Goal: Communication & Community: Answer question/provide support

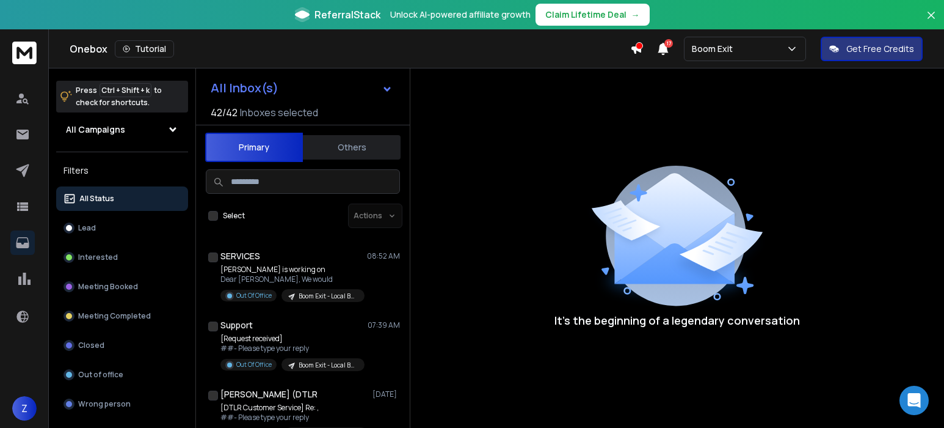
click at [360, 155] on button "Others" at bounding box center [352, 147] width 98 height 27
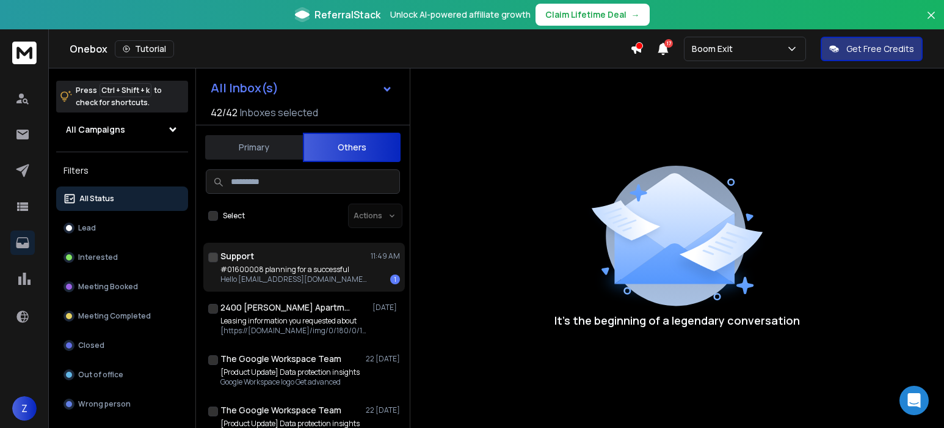
click at [297, 268] on p "#01600008 planning for a successful" at bounding box center [293, 269] width 147 height 10
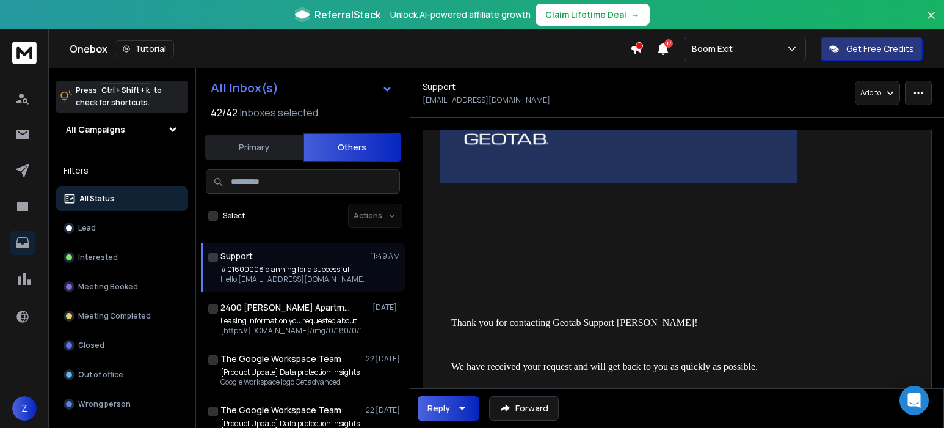
scroll to position [489, 0]
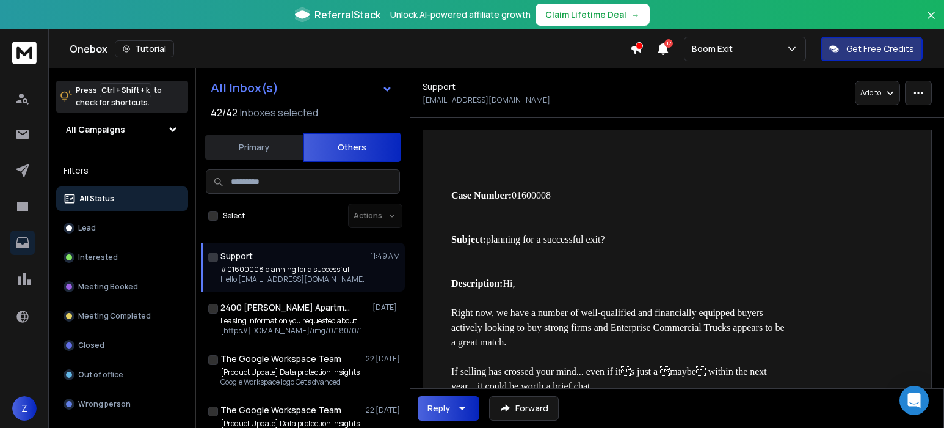
click at [260, 159] on button "Primary" at bounding box center [254, 147] width 98 height 27
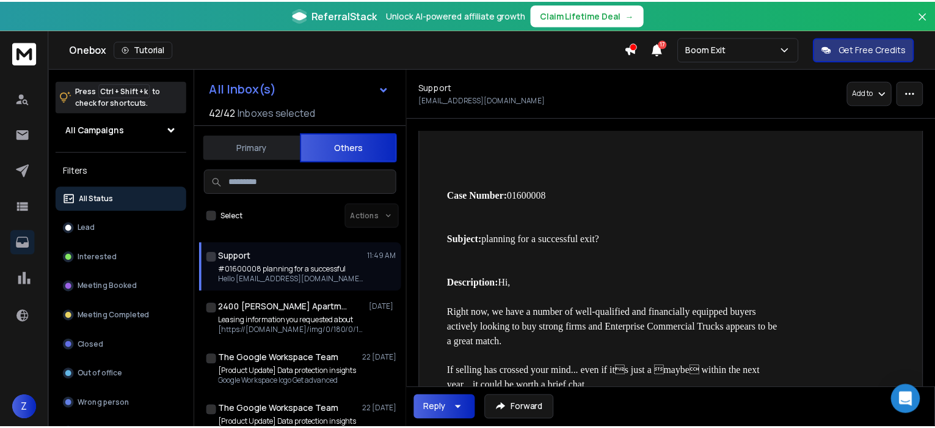
scroll to position [0, 0]
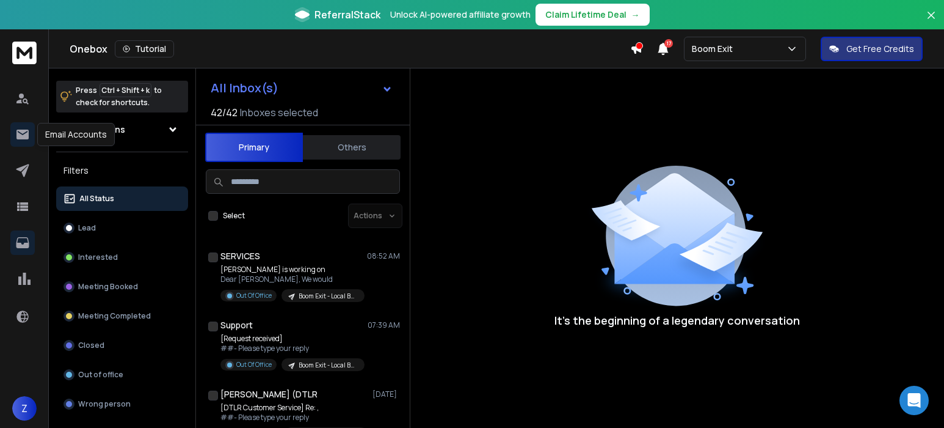
click at [26, 131] on icon at bounding box center [22, 134] width 12 height 10
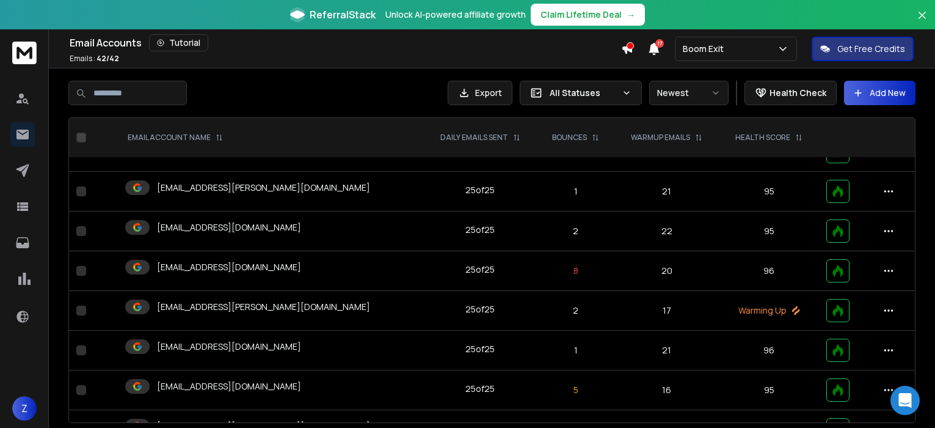
scroll to position [557, 0]
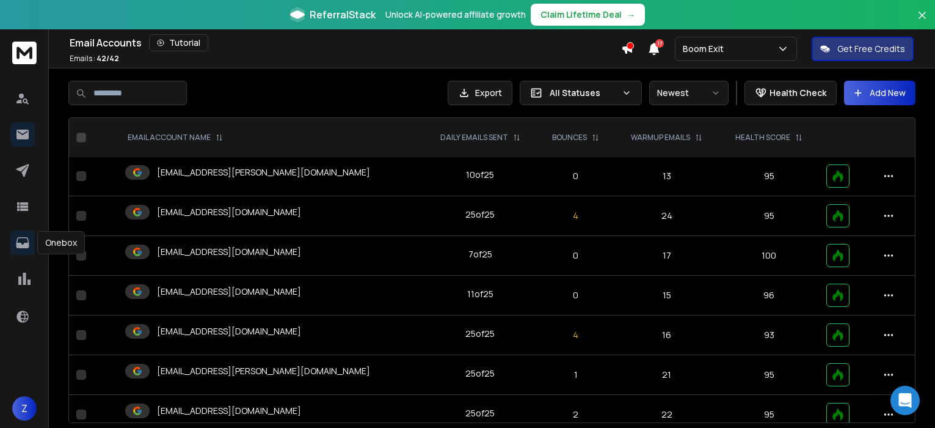
click at [32, 245] on link at bounding box center [22, 242] width 24 height 24
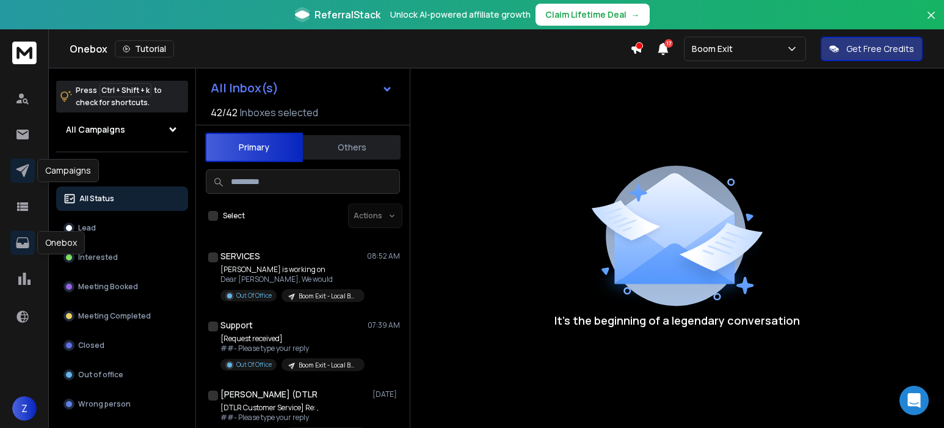
click at [22, 172] on icon at bounding box center [22, 170] width 13 height 13
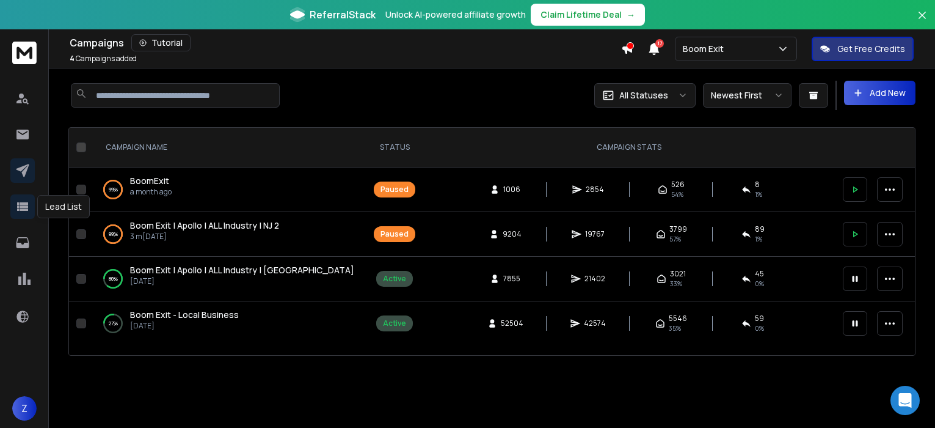
click at [27, 208] on icon at bounding box center [22, 206] width 11 height 9
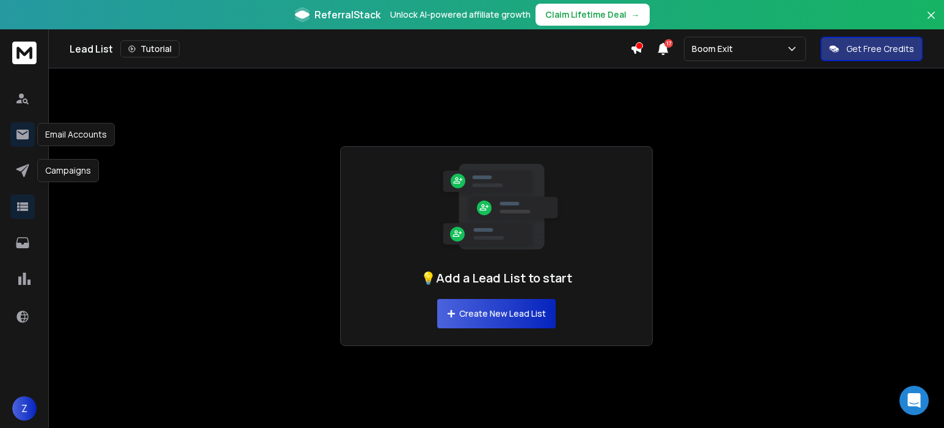
click at [24, 131] on icon at bounding box center [22, 134] width 12 height 10
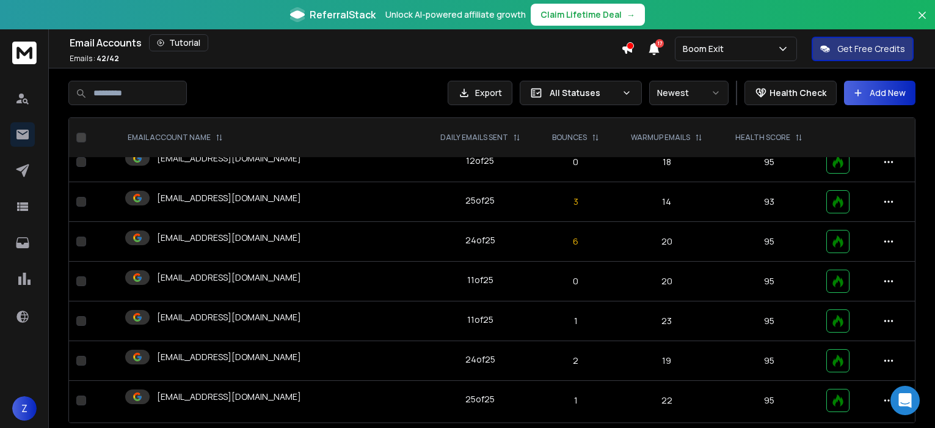
scroll to position [1412, 0]
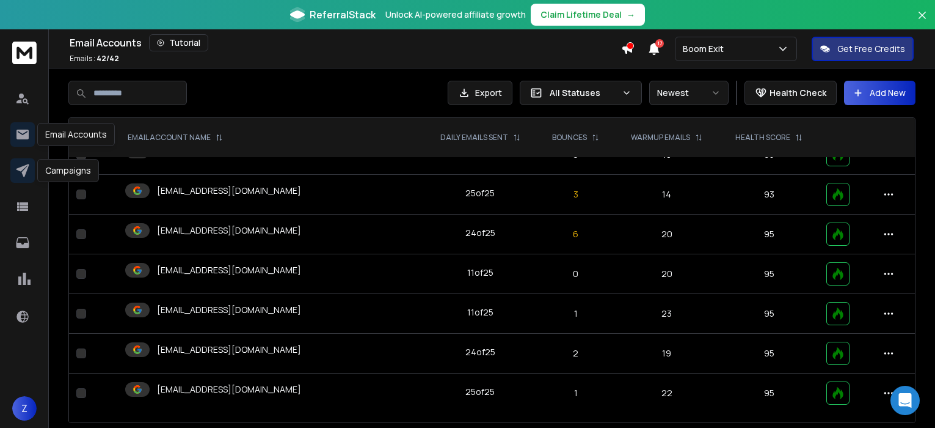
click at [27, 173] on icon at bounding box center [22, 170] width 15 height 15
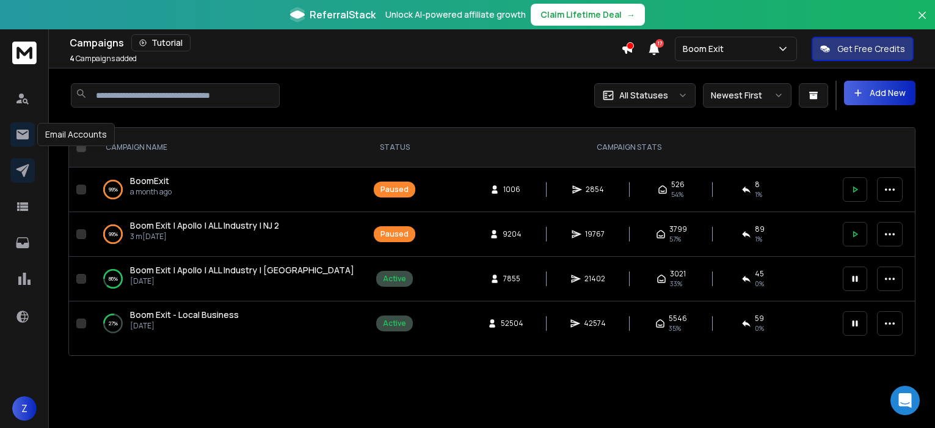
click at [24, 134] on icon at bounding box center [22, 134] width 15 height 15
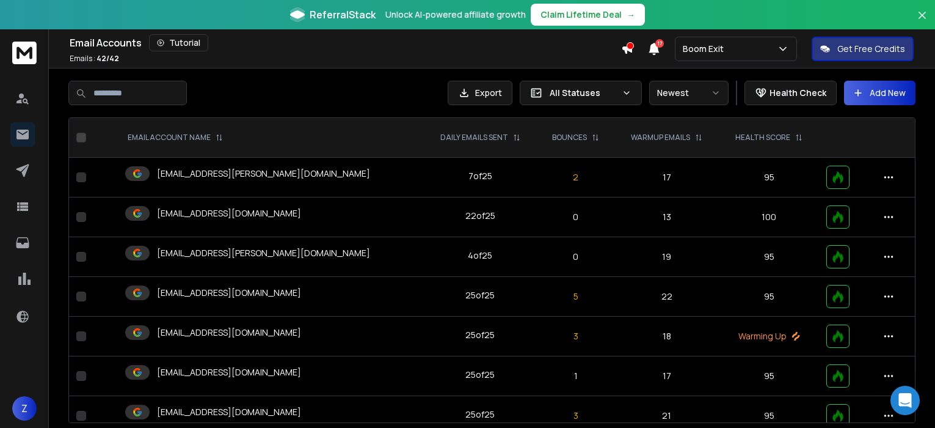
click at [315, 92] on div at bounding box center [254, 93] width 372 height 24
click at [23, 133] on icon at bounding box center [22, 134] width 12 height 10
click at [23, 233] on link at bounding box center [22, 242] width 24 height 24
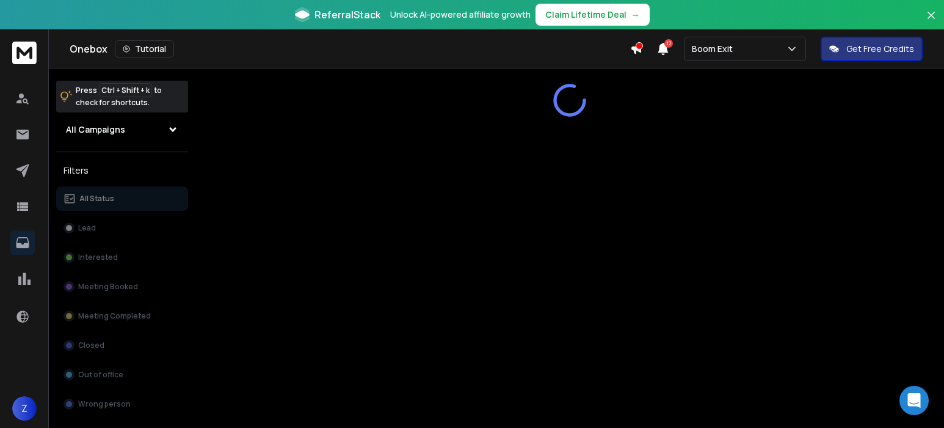
click at [930, 17] on icon "Close banner" at bounding box center [931, 15] width 7 height 7
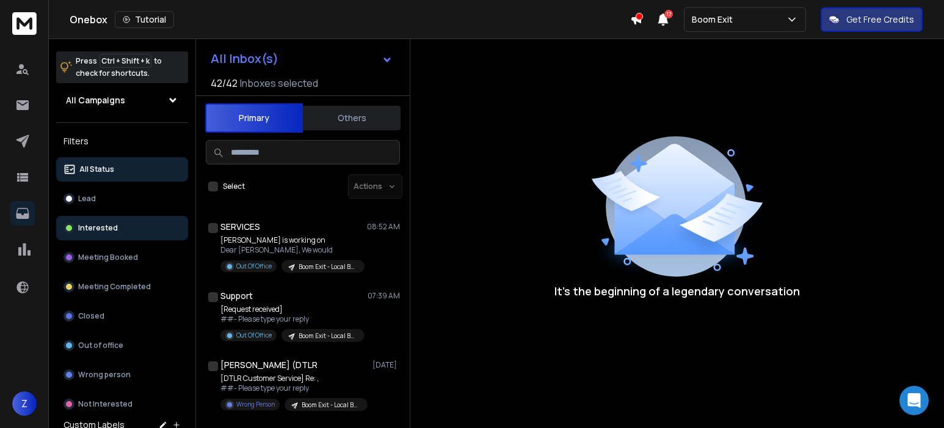
click at [93, 225] on p "Interested" at bounding box center [98, 228] width 40 height 10
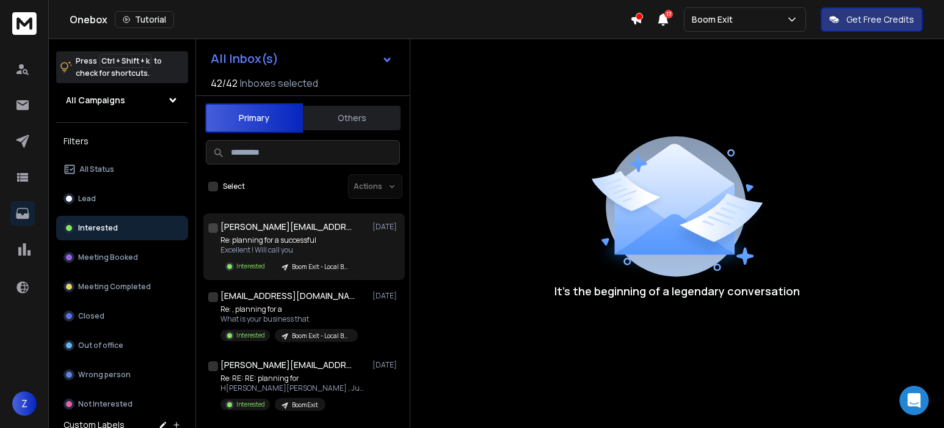
click at [280, 235] on p "Re: planning for a successful" at bounding box center [288, 240] width 137 height 10
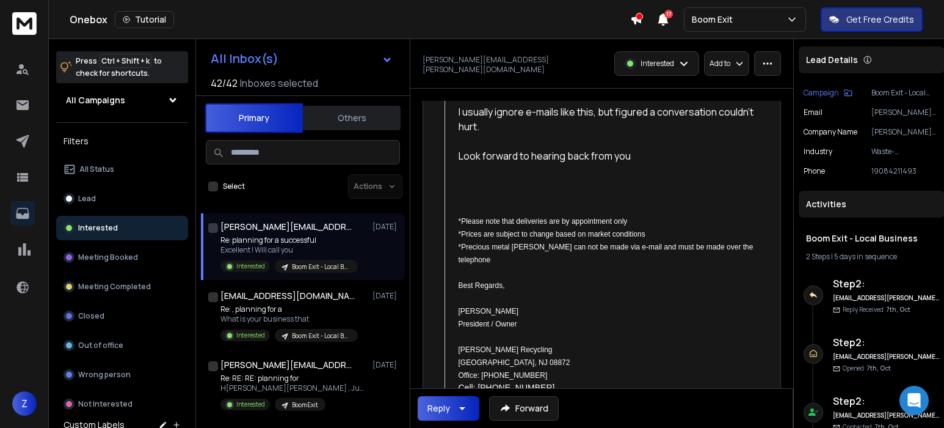
scroll to position [489, 0]
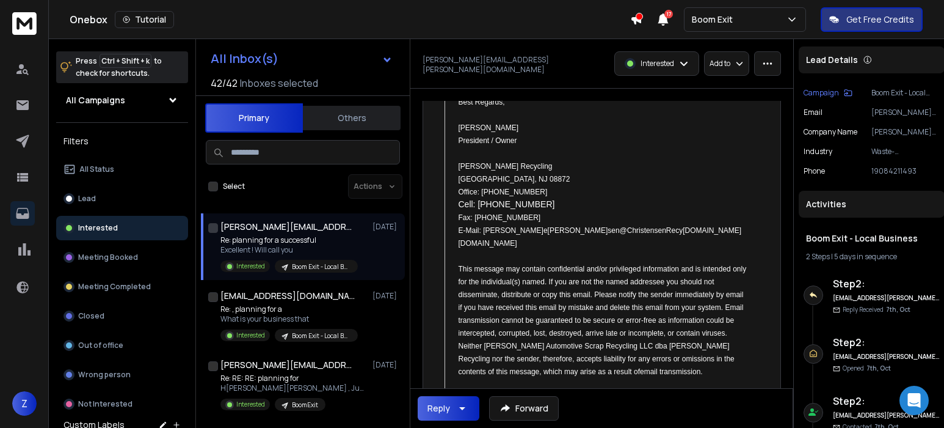
drag, startPoint x: 588, startPoint y: 228, endPoint x: 437, endPoint y: 151, distance: 170.2
click at [437, 151] on div "Re: planning for a successful exit? 7 October 2025 : 02:17 pm Reply Forward fro…" at bounding box center [602, 333] width 359 height 1385
copy div "Christensen Recycling Sayreville, NJ 08872 Office: (908) 421-1493 Cell: (908) 4…"
click at [901, 131] on p "Christensen Recycling" at bounding box center [906, 132] width 68 height 10
drag, startPoint x: 574, startPoint y: 236, endPoint x: 443, endPoint y: 153, distance: 154.9
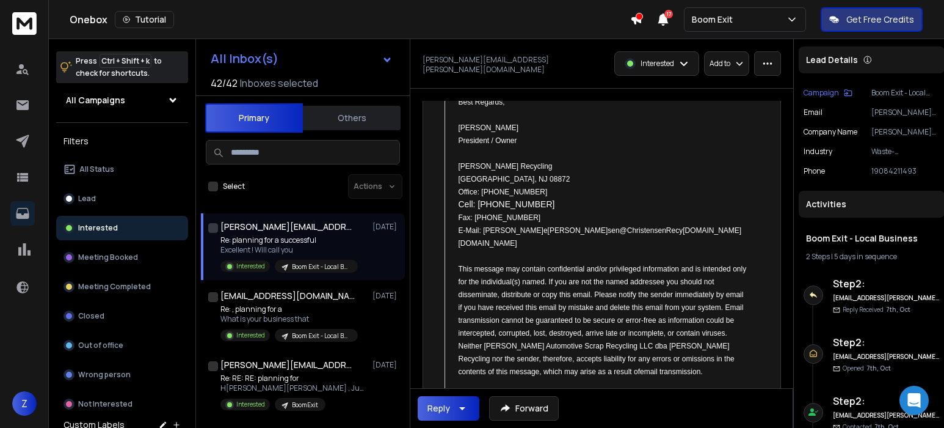
click at [443, 153] on div "Excellent ! Will call you later today On Tuesday, Oct 7, 2025 at 9:31 AM < kenn…" at bounding box center [601, 377] width 323 height 1264
copy div "Christensen Recycling Sayreville, NJ 08872 Office: (908) 421-1493 Cell: (908) 4…"
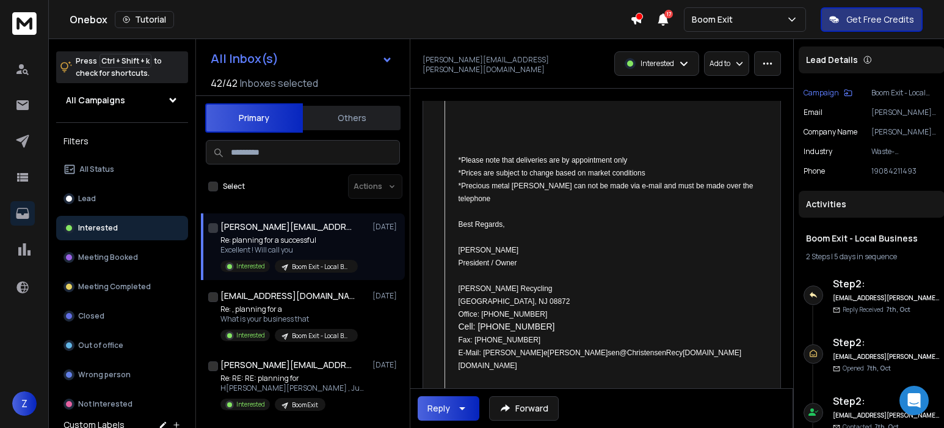
click at [570, 298] on div "*Please note that deliveries are by appointment only *Prices are subject to cha…" at bounding box center [607, 211] width 296 height 218
drag, startPoint x: 530, startPoint y: 258, endPoint x: 441, endPoint y: 196, distance: 108.4
click at [559, 244] on div "*Please note that deliveries are by appointment only *Prices are subject to cha…" at bounding box center [607, 211] width 296 height 218
drag, startPoint x: 531, startPoint y: 252, endPoint x: 448, endPoint y: 230, distance: 85.3
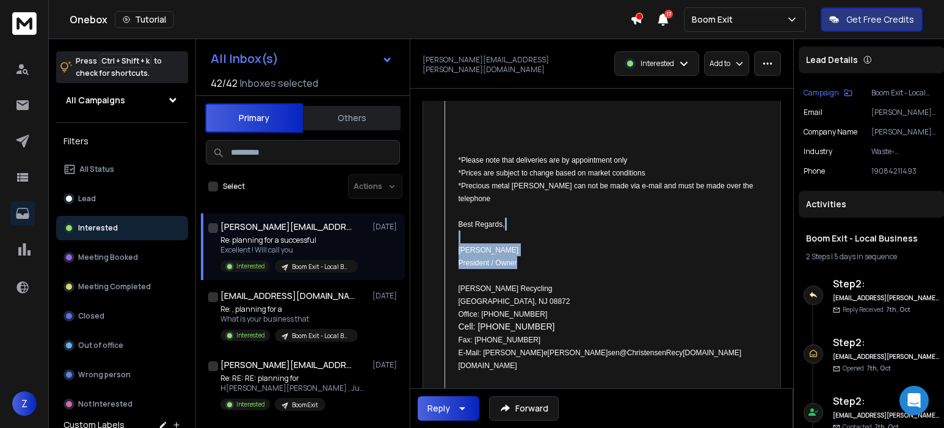
copy div "Kenneth J. Christensen President / Owner"
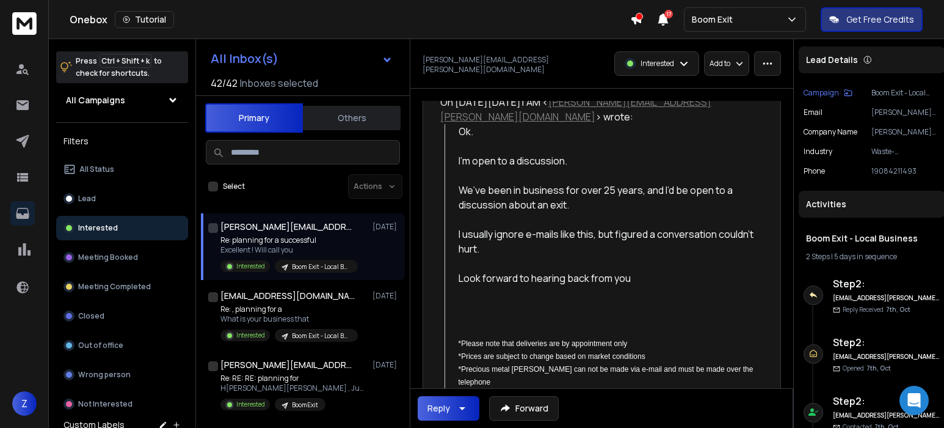
scroll to position [122, 0]
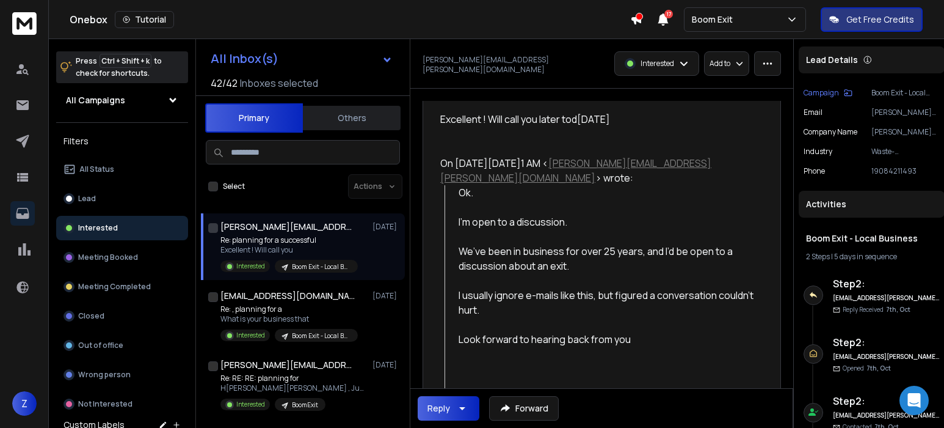
drag, startPoint x: 648, startPoint y: 343, endPoint x: 440, endPoint y: 196, distance: 254.7
copy div "Ok. I’m open to a discussion. We’ve been in business for over 25 years, and I’d…"
